Goal: Navigation & Orientation: Find specific page/section

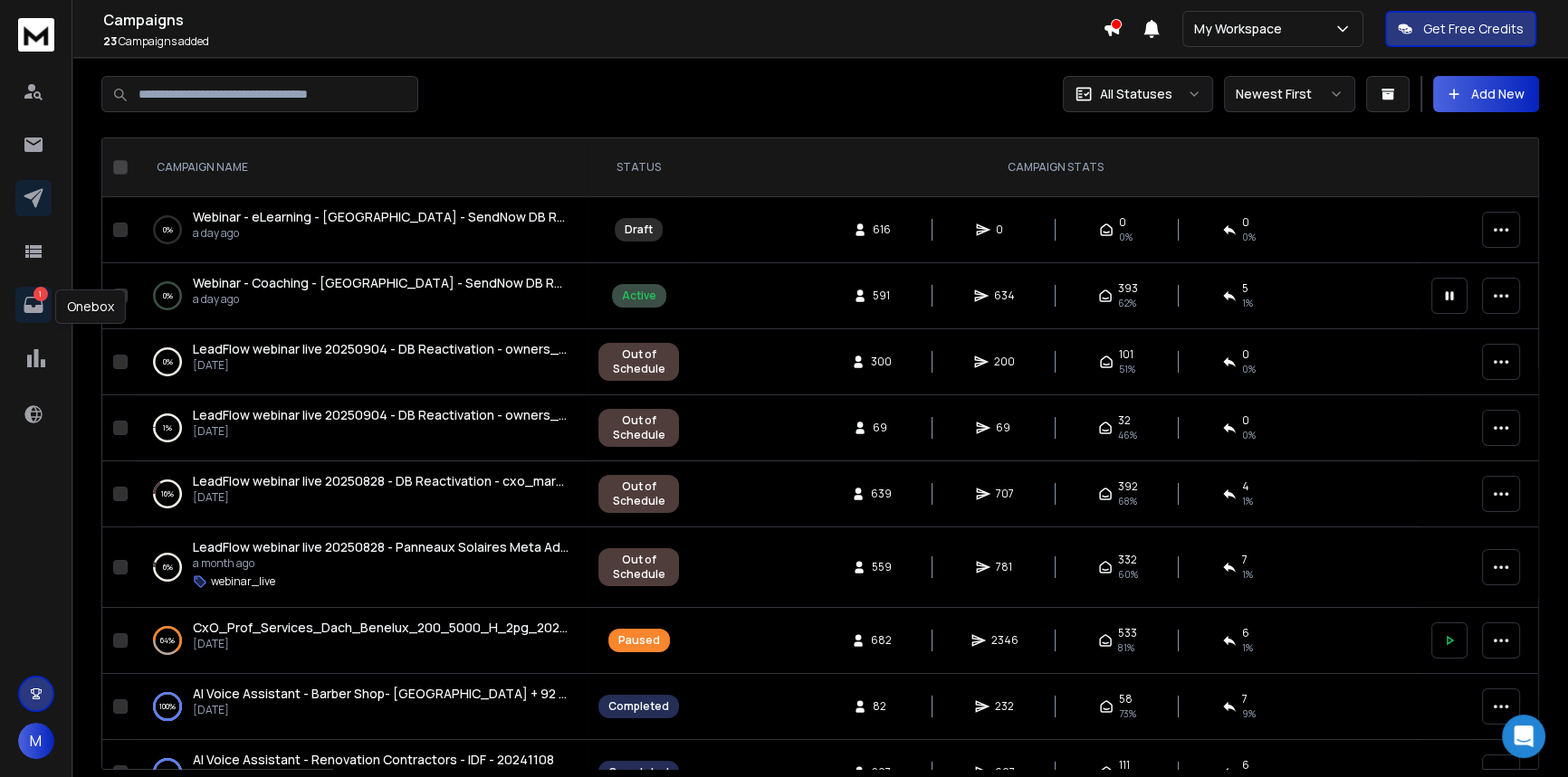
click at [28, 302] on icon at bounding box center [33, 305] width 22 height 22
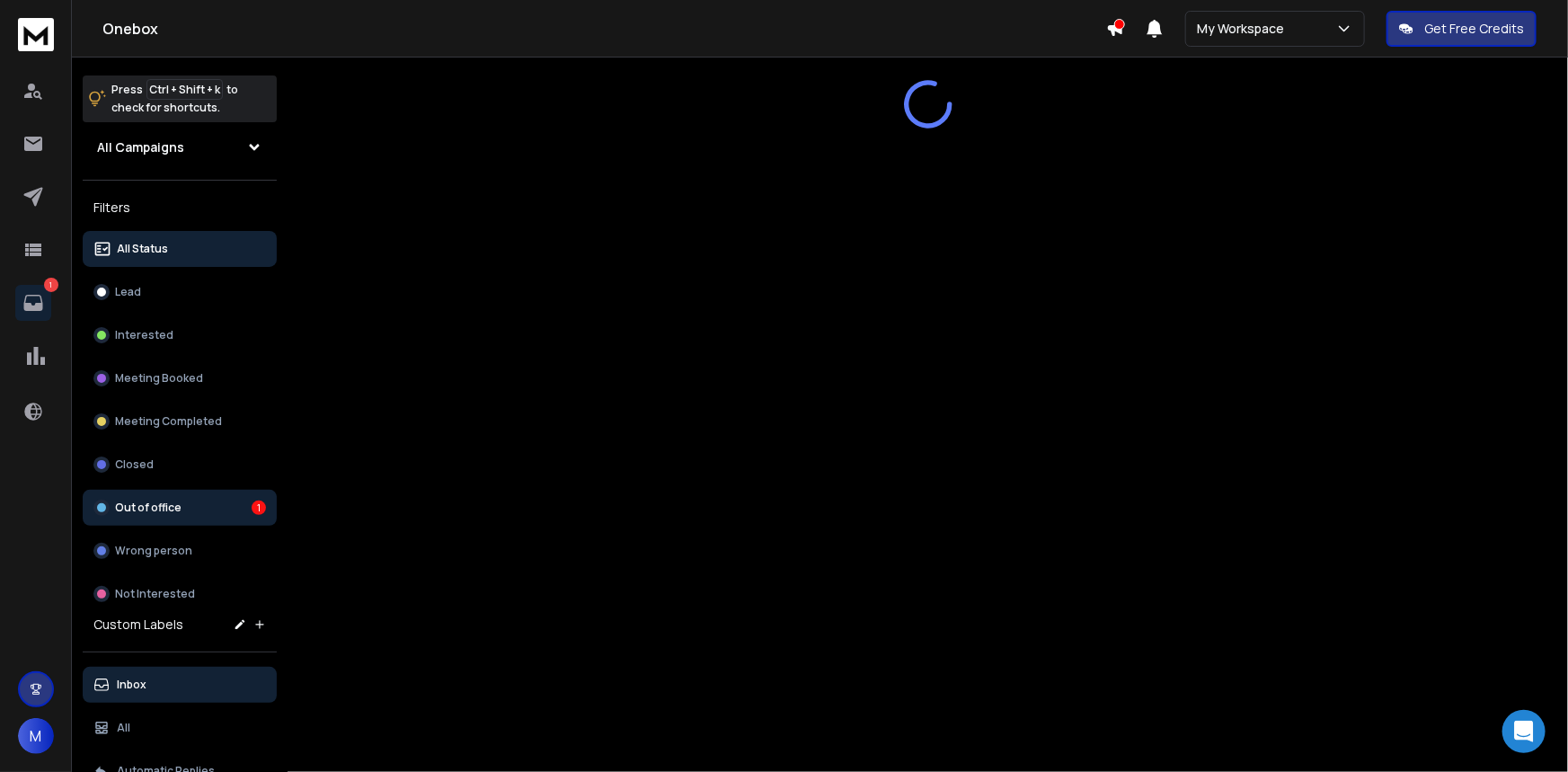
click at [141, 514] on p "Out of office" at bounding box center [148, 507] width 66 height 14
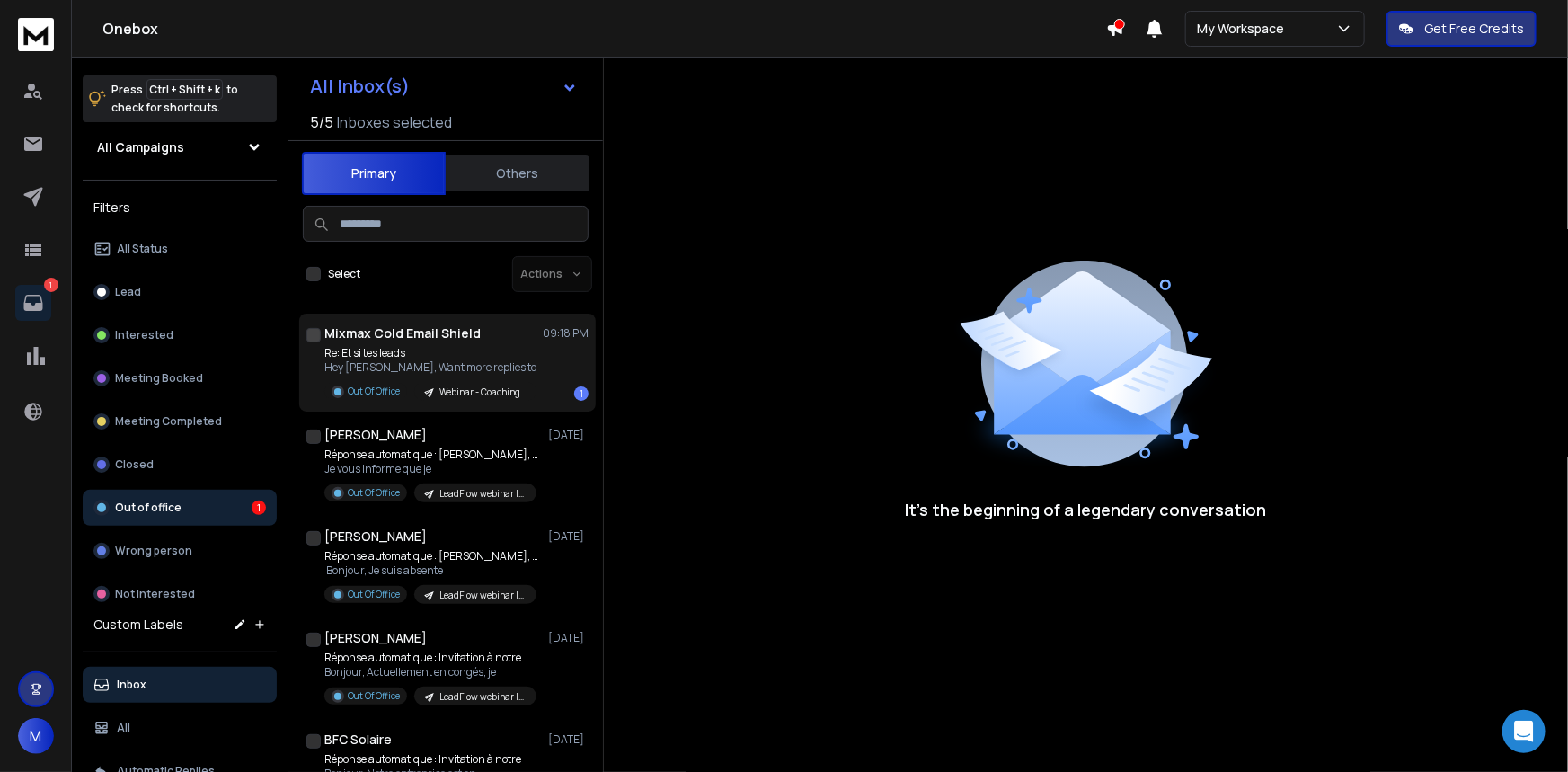
click at [413, 341] on div "Mixmax Cold Email Shield 09:18 PM Re: Et si tes leads Hey [PERSON_NAME], Want m…" at bounding box center [456, 363] width 265 height 77
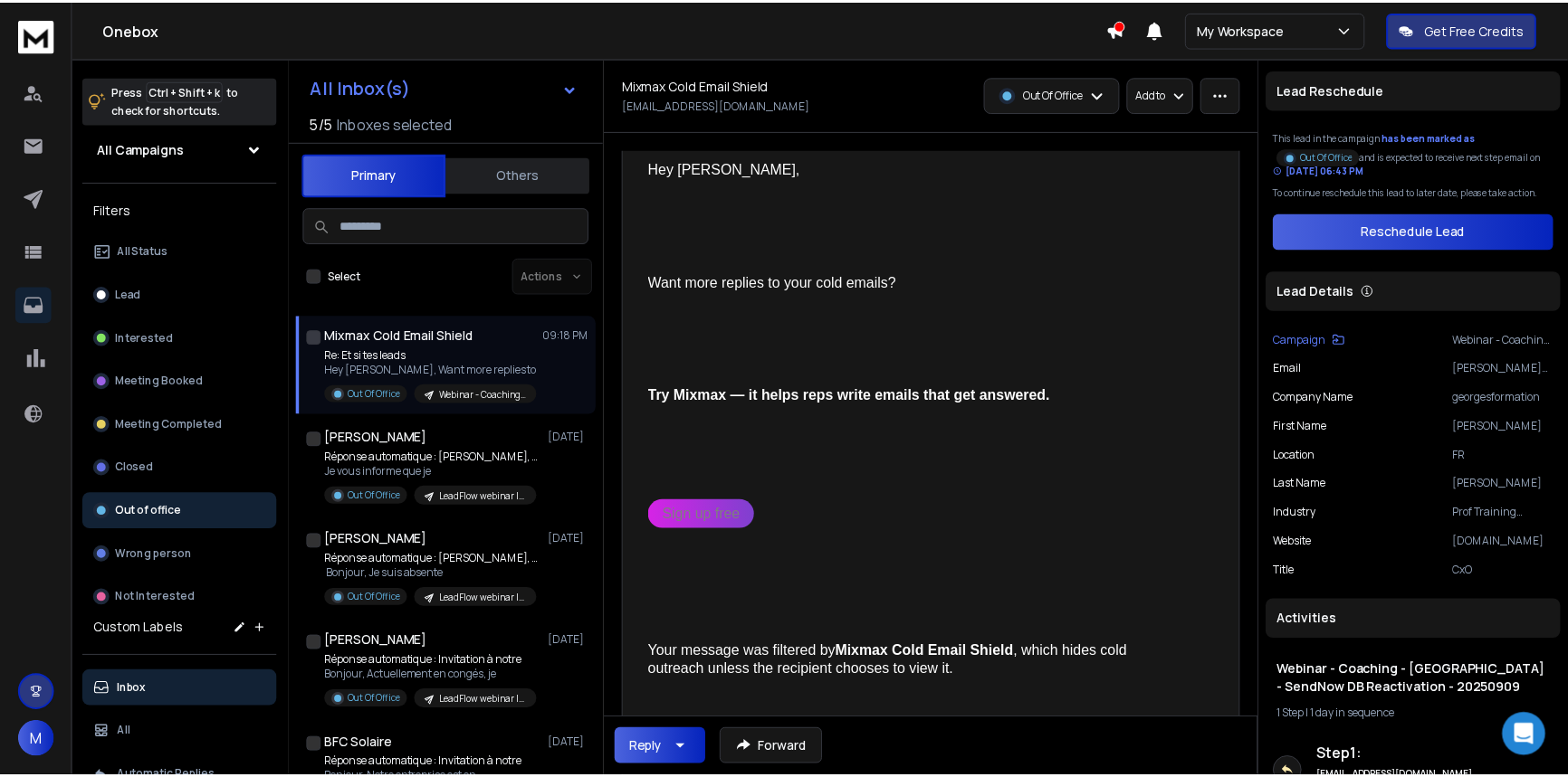
scroll to position [246, 0]
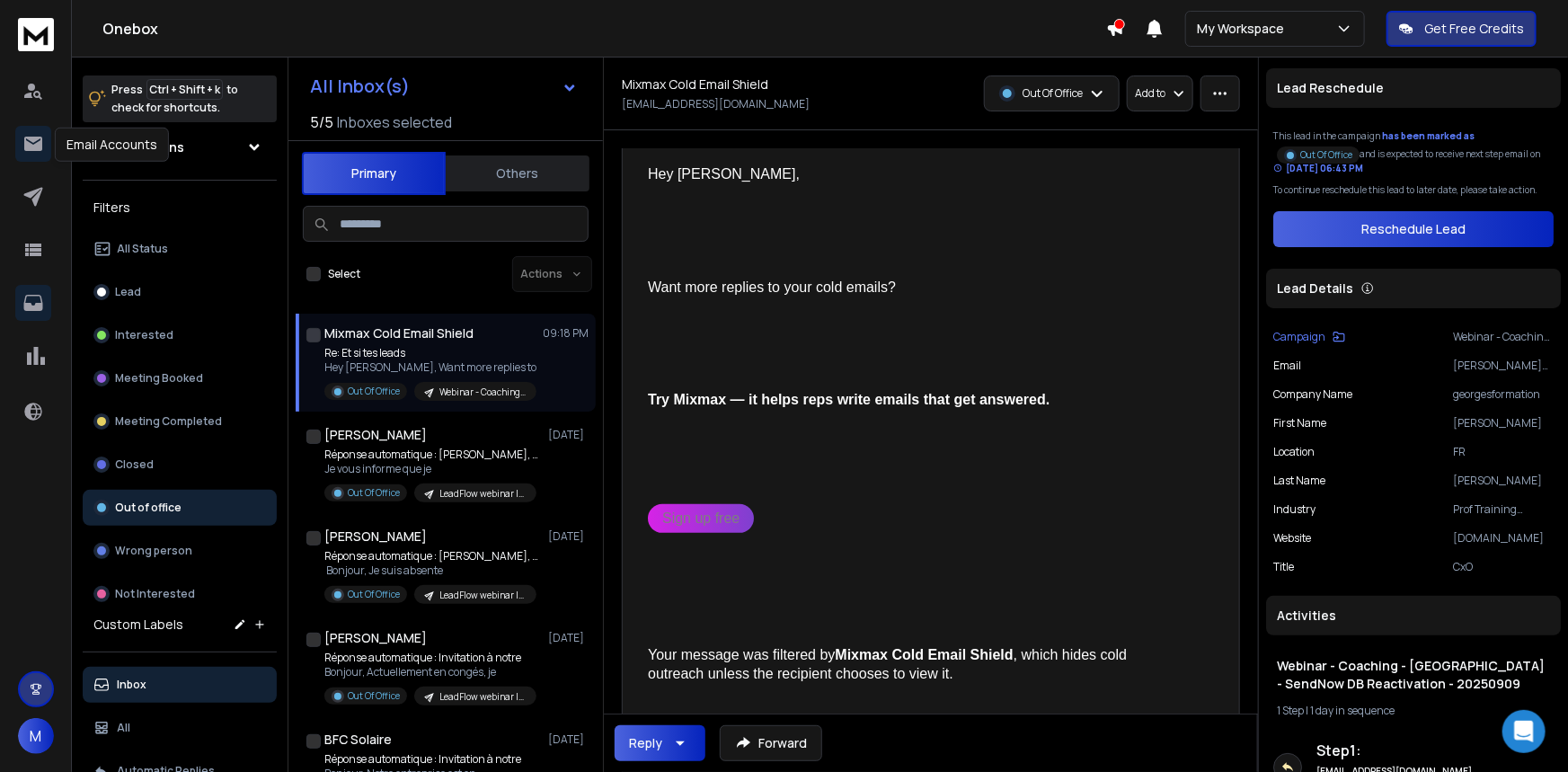
click at [27, 138] on icon at bounding box center [33, 144] width 18 height 14
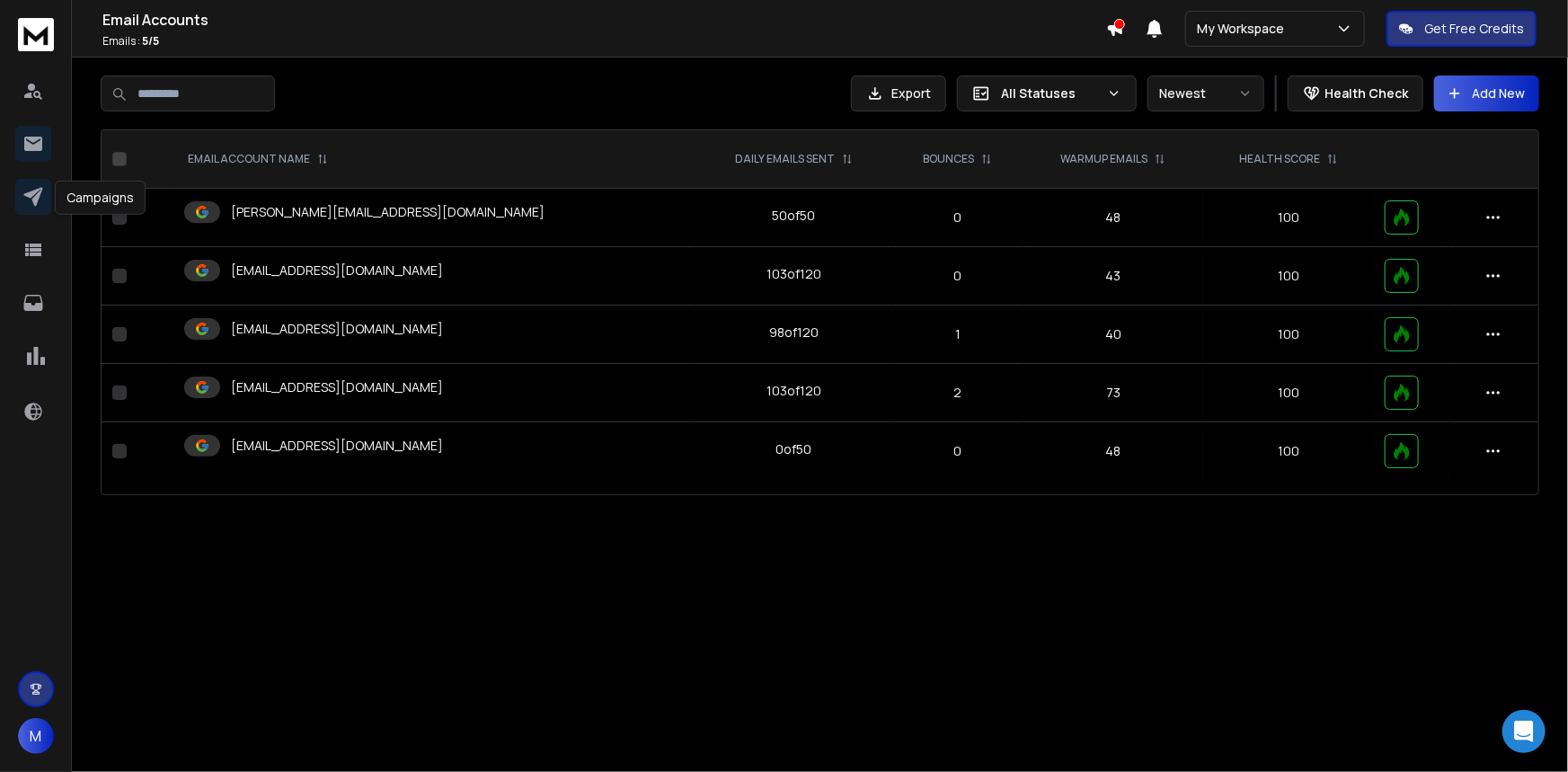
click at [41, 189] on icon at bounding box center [33, 197] width 19 height 19
